Goal: Check status

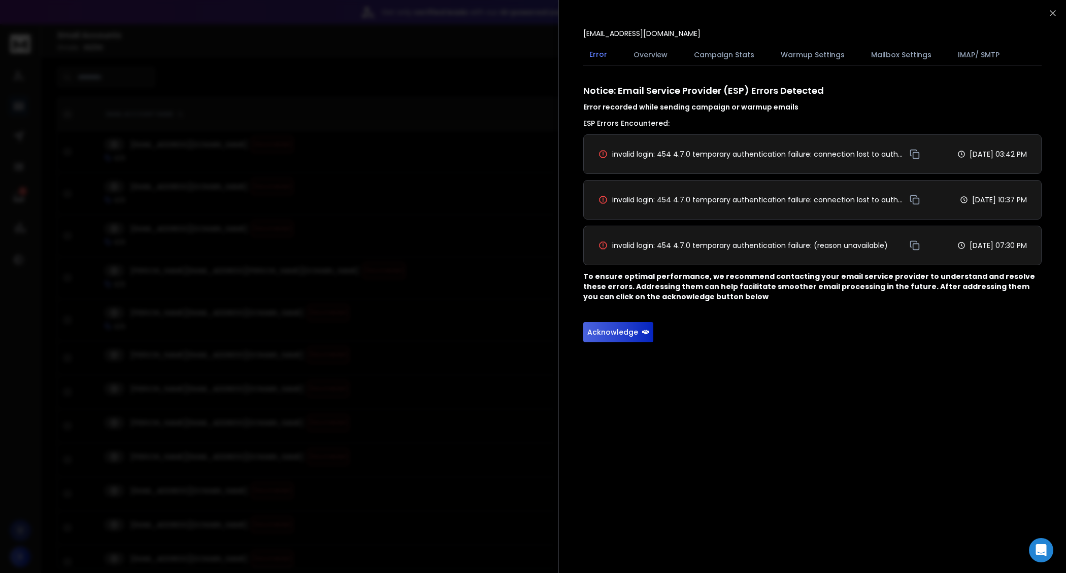
click at [405, 474] on div at bounding box center [533, 286] width 1066 height 573
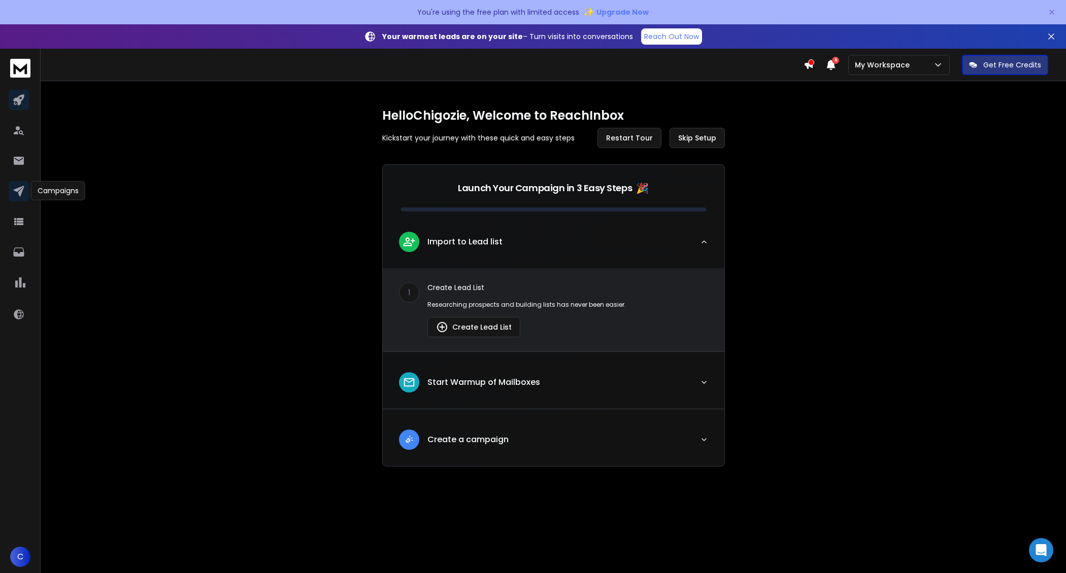
click at [22, 185] on icon at bounding box center [19, 191] width 12 height 12
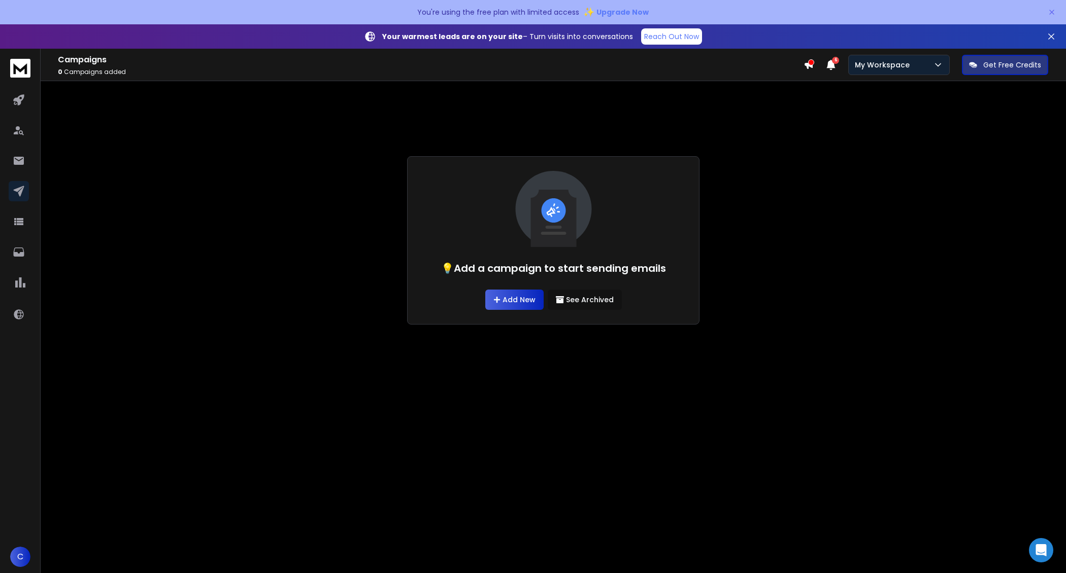
click at [903, 73] on button "My Workspace" at bounding box center [898, 65] width 101 height 20
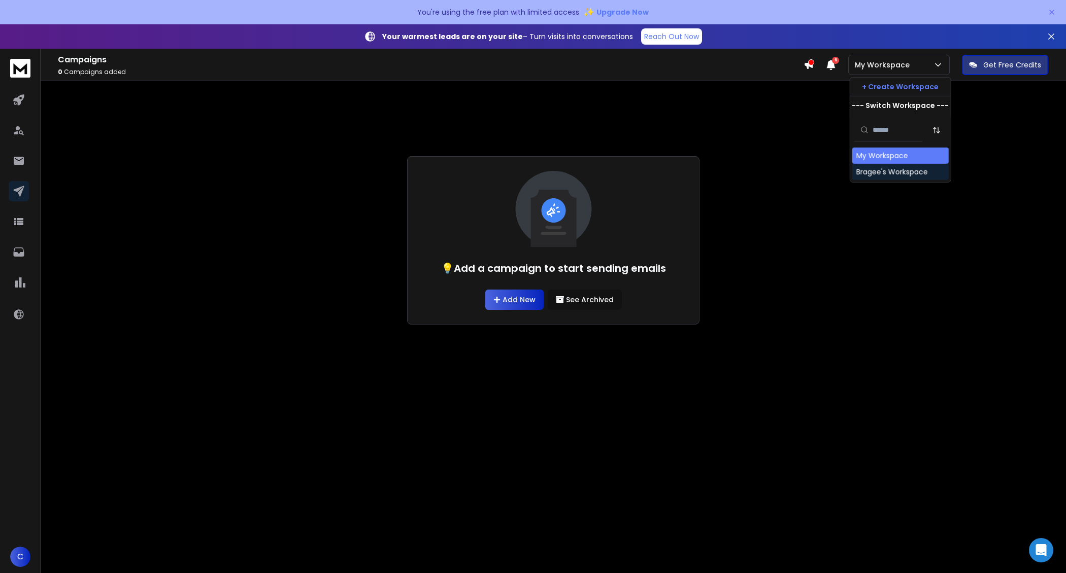
click at [895, 176] on div "Bragee's Workspace" at bounding box center [892, 172] width 72 height 10
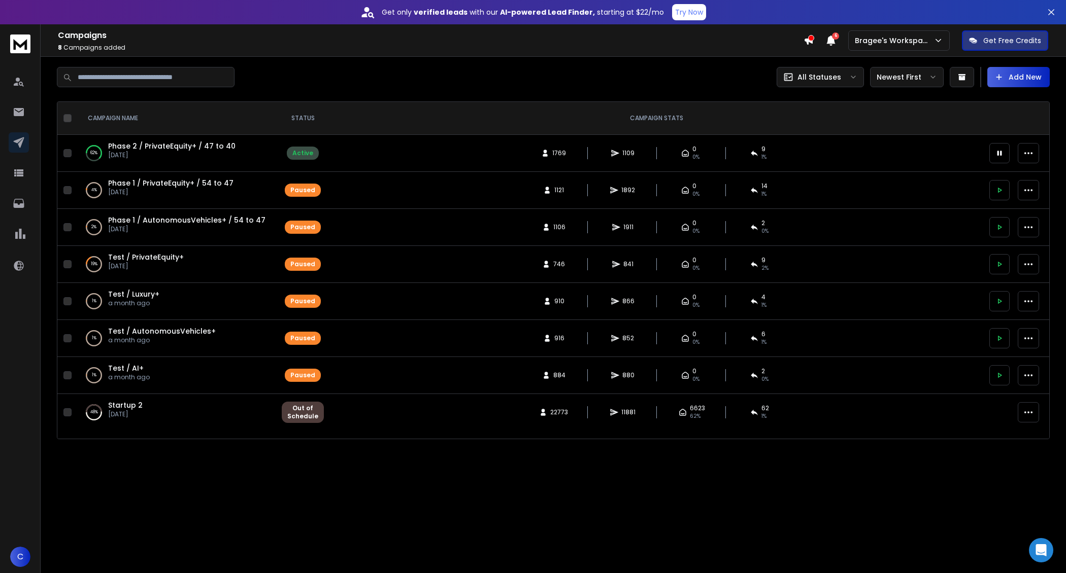
click at [217, 144] on span "Phase 2 / PrivateEquity+ / 47 to 40" at bounding box center [171, 146] width 127 height 10
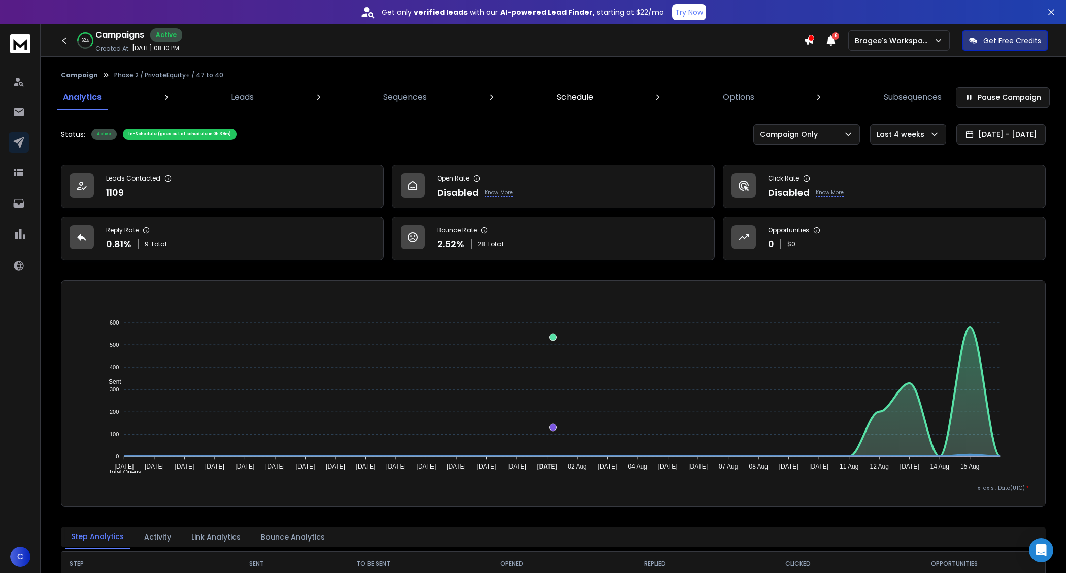
click at [568, 101] on p "Schedule" at bounding box center [575, 97] width 37 height 12
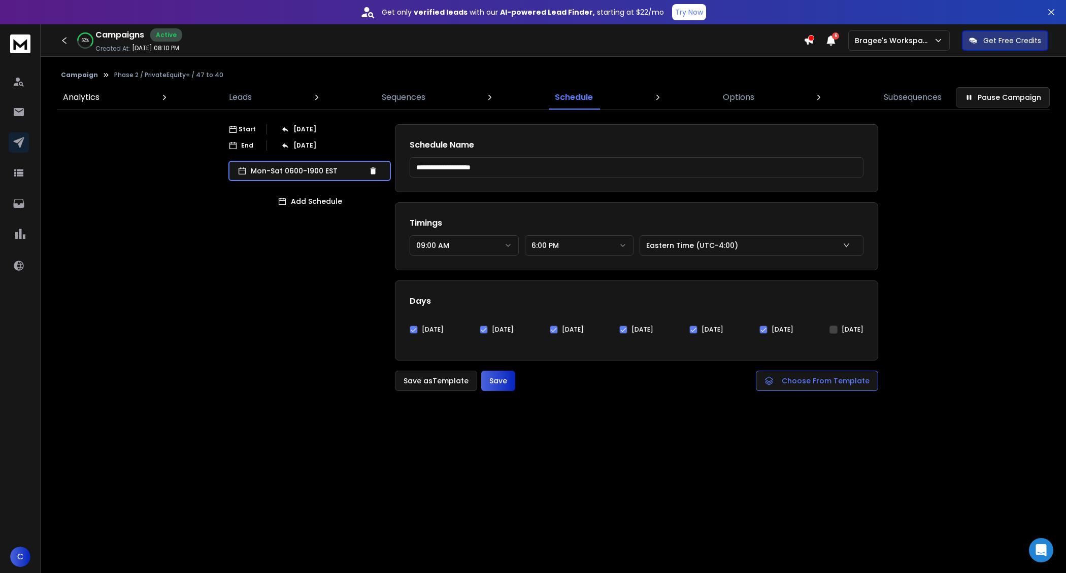
click at [88, 92] on p "Analytics" at bounding box center [81, 97] width 37 height 12
